Goal: Task Accomplishment & Management: Manage account settings

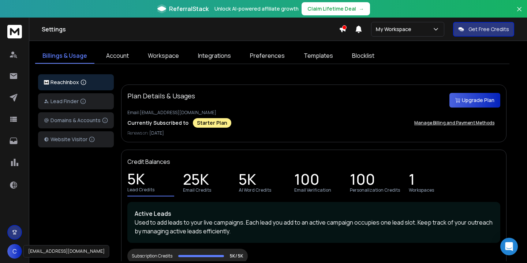
click at [13, 249] on span "C" at bounding box center [14, 251] width 15 height 15
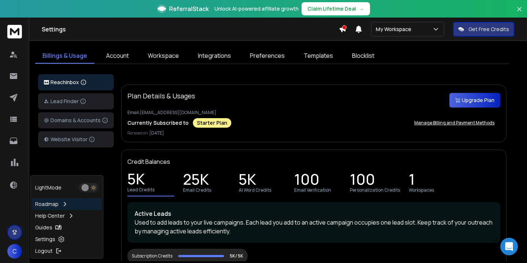
click at [69, 158] on div "ReachInbox Lead Finder Domains & Accounts Website Visitor Plan Details & Usages…" at bounding box center [272, 164] width 468 height 181
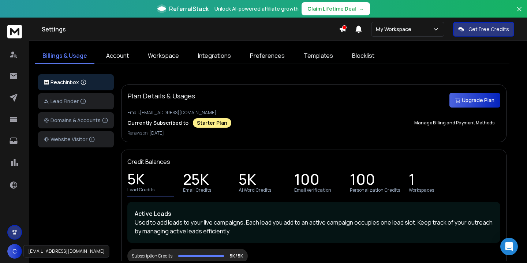
click at [14, 252] on span "C" at bounding box center [14, 251] width 15 height 15
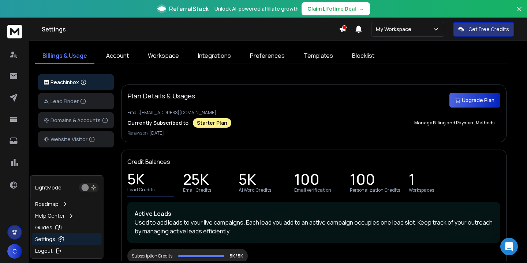
click at [50, 243] on div "Settings" at bounding box center [66, 239] width 69 height 12
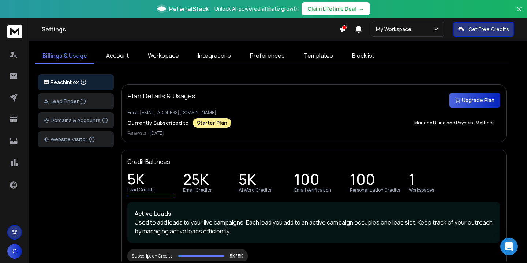
click at [121, 55] on link "Account" at bounding box center [117, 55] width 37 height 15
click at [70, 56] on link "Billings & Usage" at bounding box center [64, 55] width 59 height 15
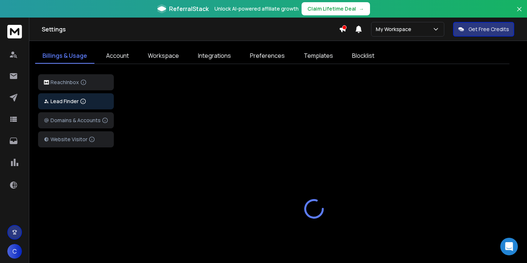
click at [68, 99] on button "Lead Finder" at bounding box center [76, 101] width 76 height 16
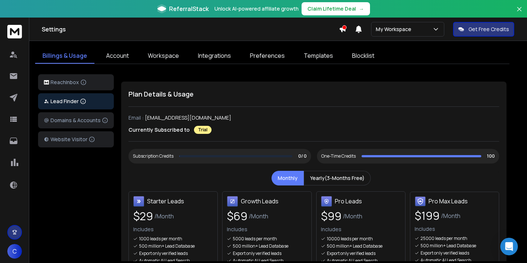
click at [66, 83] on button "ReachInbox" at bounding box center [76, 82] width 76 height 16
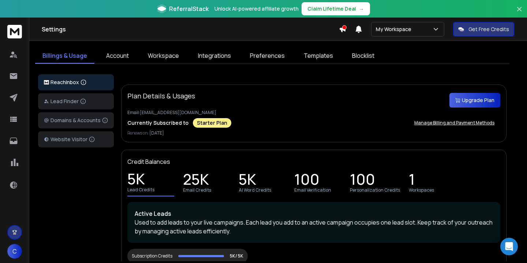
click at [442, 123] on p "Manage Billing and Payment Methods" at bounding box center [454, 123] width 80 height 6
